Goal: Transaction & Acquisition: Subscribe to service/newsletter

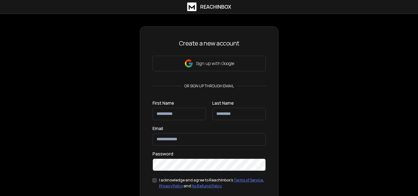
click at [232, 42] on button "Later" at bounding box center [229, 39] width 28 height 15
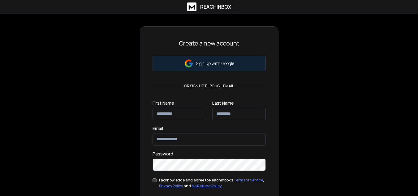
click at [226, 62] on p "Sign up with Google" at bounding box center [215, 63] width 38 height 6
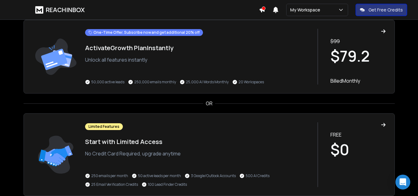
scroll to position [47, 0]
click at [296, 8] on p "My Workspace" at bounding box center [307, 10] width 33 height 6
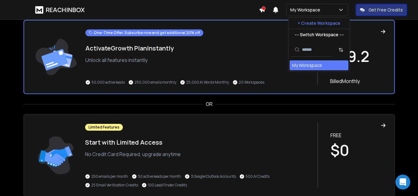
click at [261, 59] on p "Unlock all features instantly" at bounding box center [198, 59] width 226 height 7
